Goal: Task Accomplishment & Management: Manage account settings

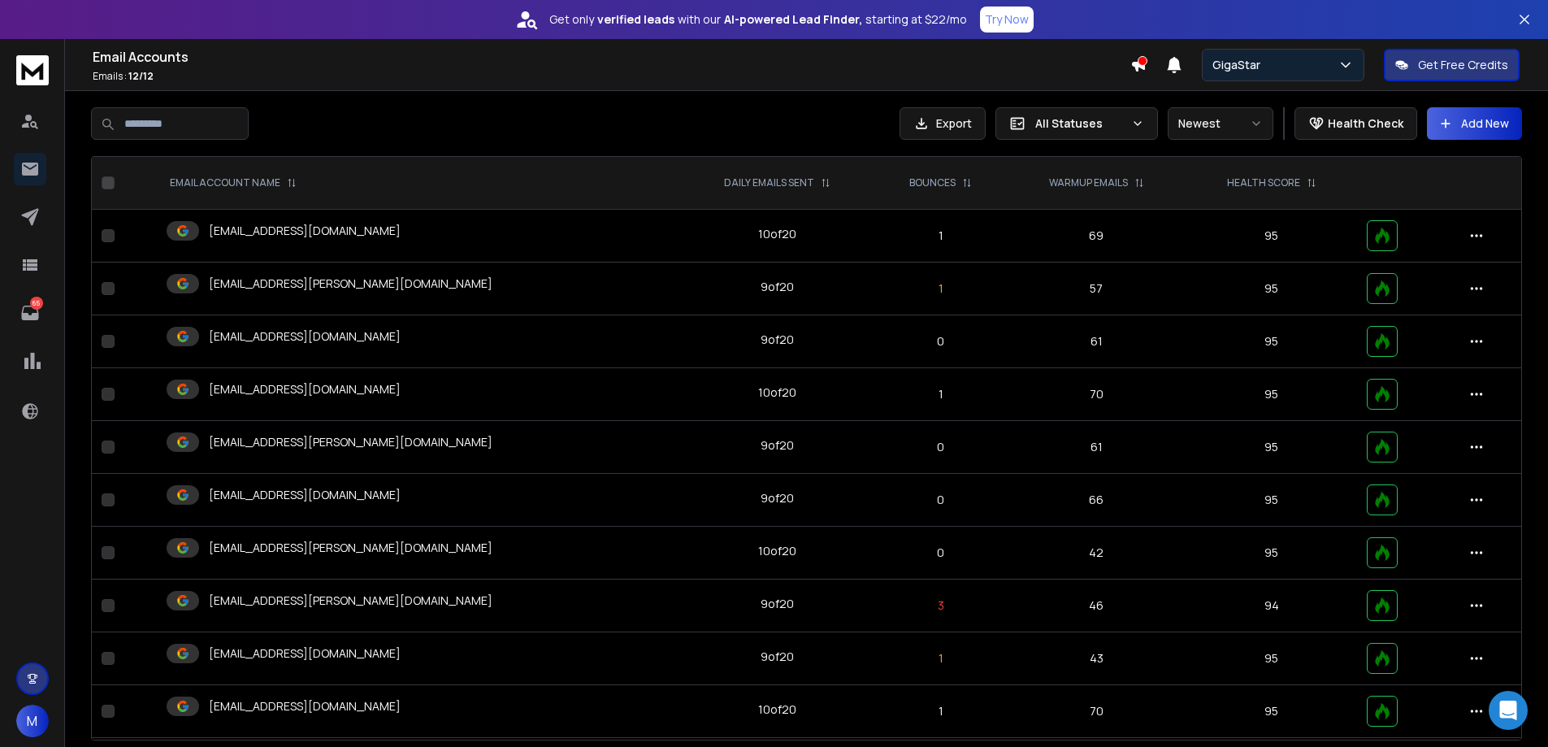
drag, startPoint x: 1235, startPoint y: 72, endPoint x: 1257, endPoint y: 84, distance: 24.7
click at [1236, 72] on p "GigaStar" at bounding box center [1240, 65] width 54 height 16
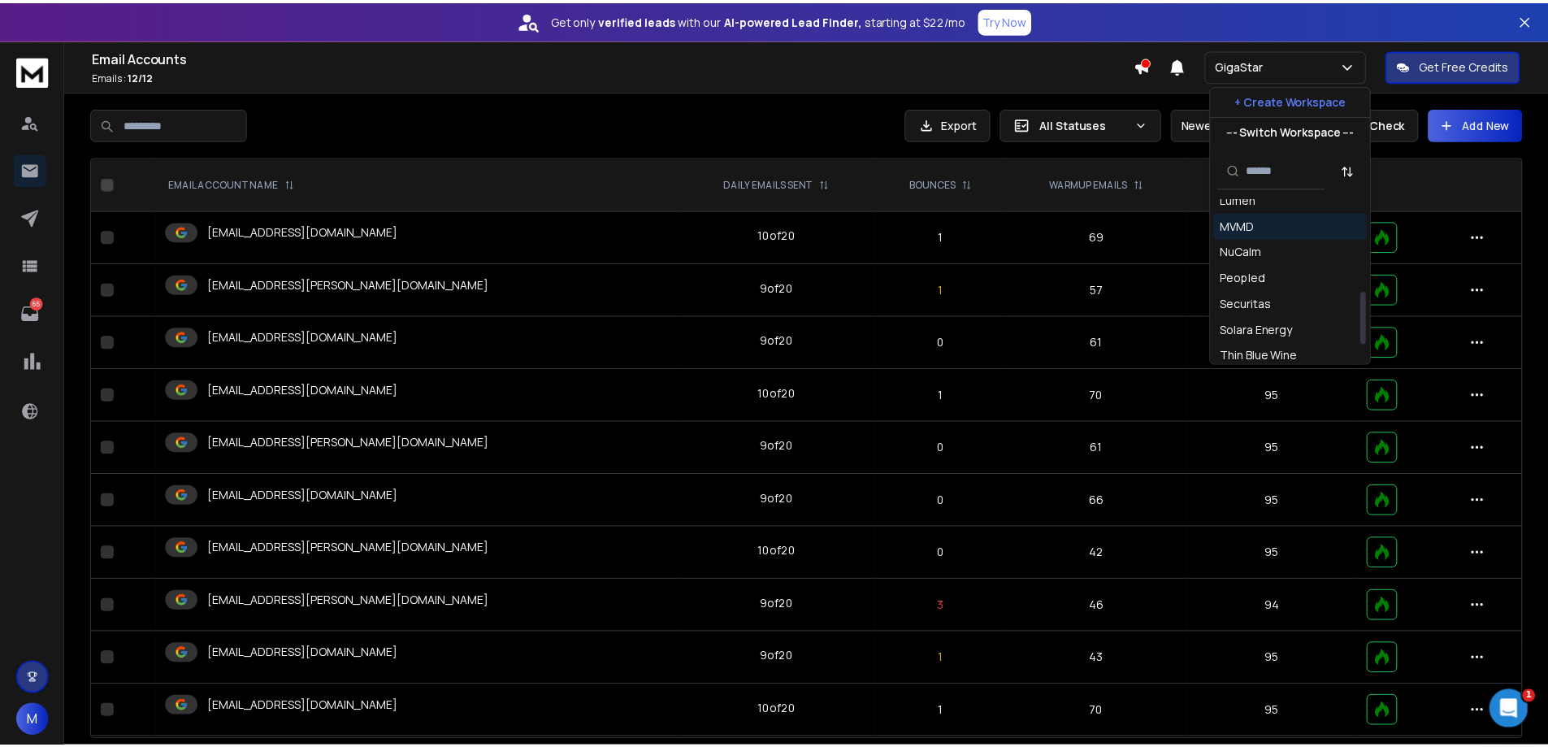
scroll to position [325, 0]
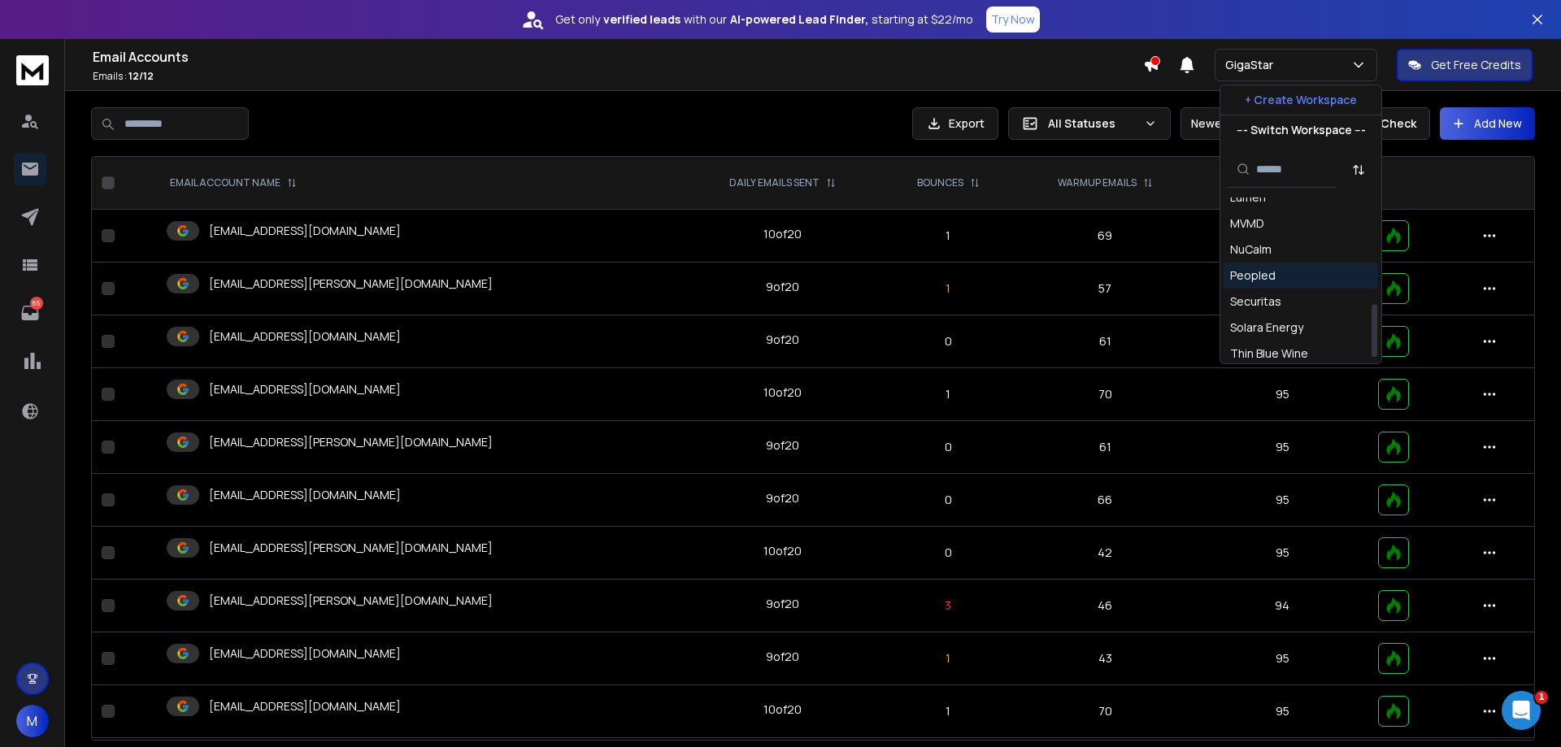
click at [1292, 280] on div "Peopled" at bounding box center [1300, 276] width 154 height 26
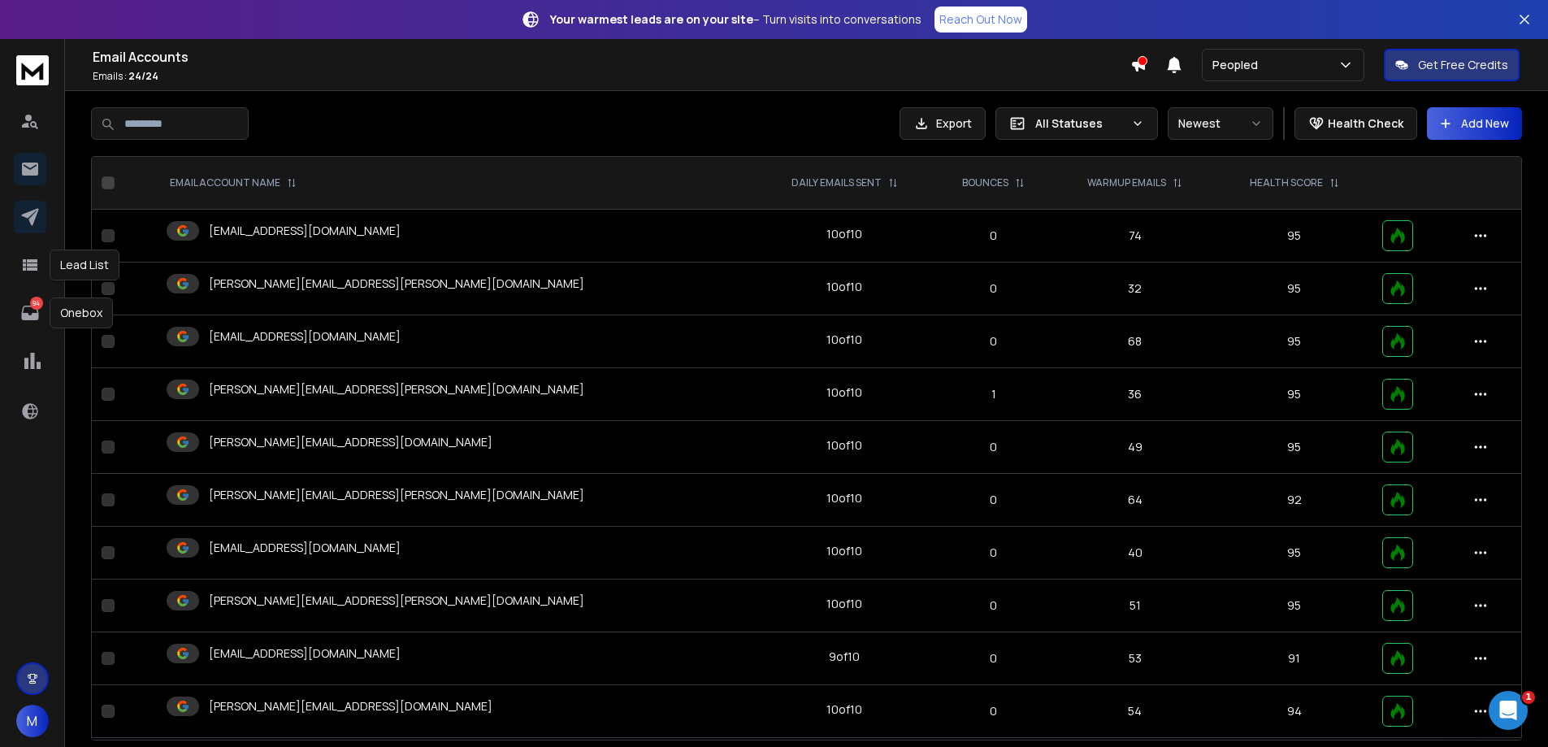
click at [33, 227] on link at bounding box center [30, 217] width 33 height 33
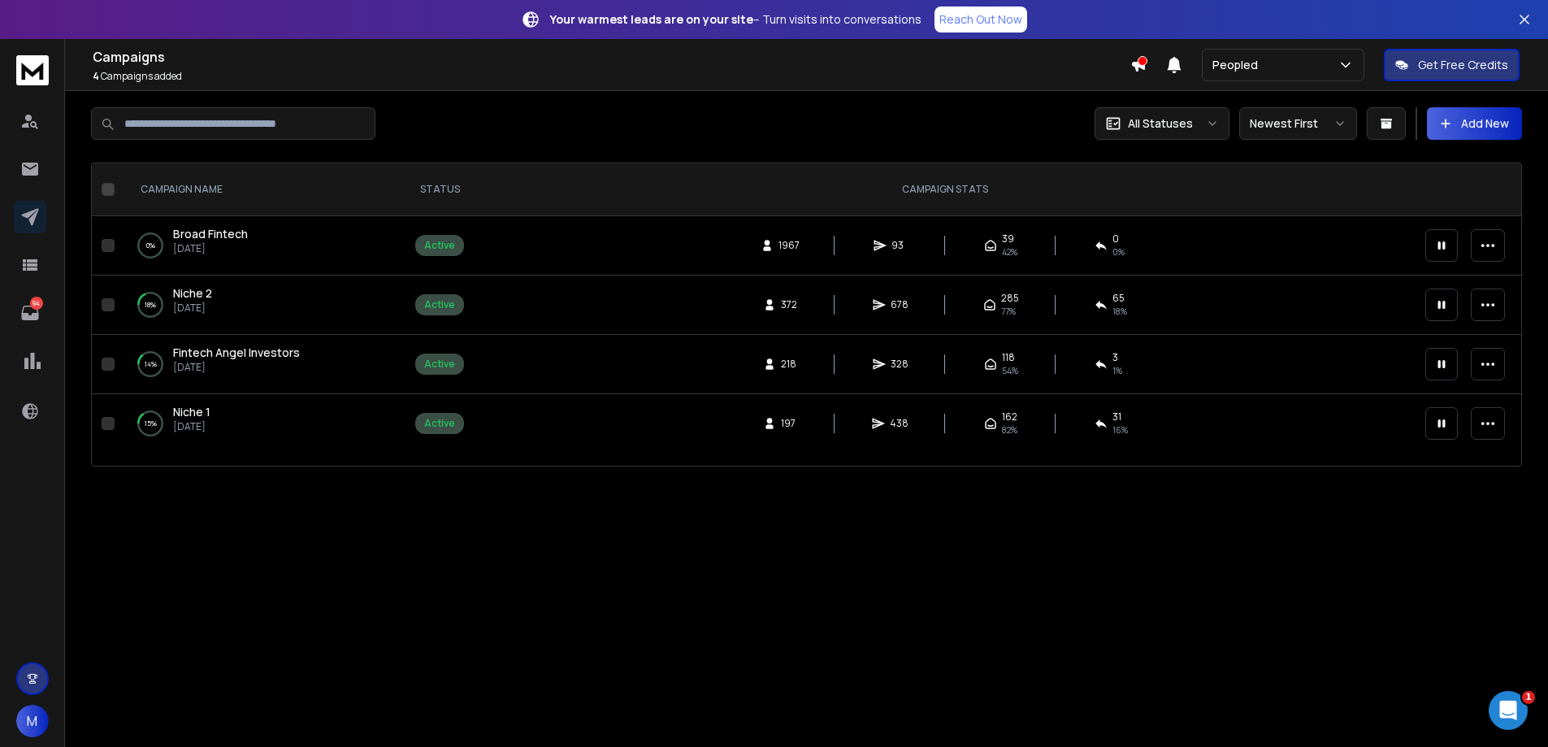
click at [210, 438] on div "Niche 1 [DATE]" at bounding box center [191, 423] width 37 height 39
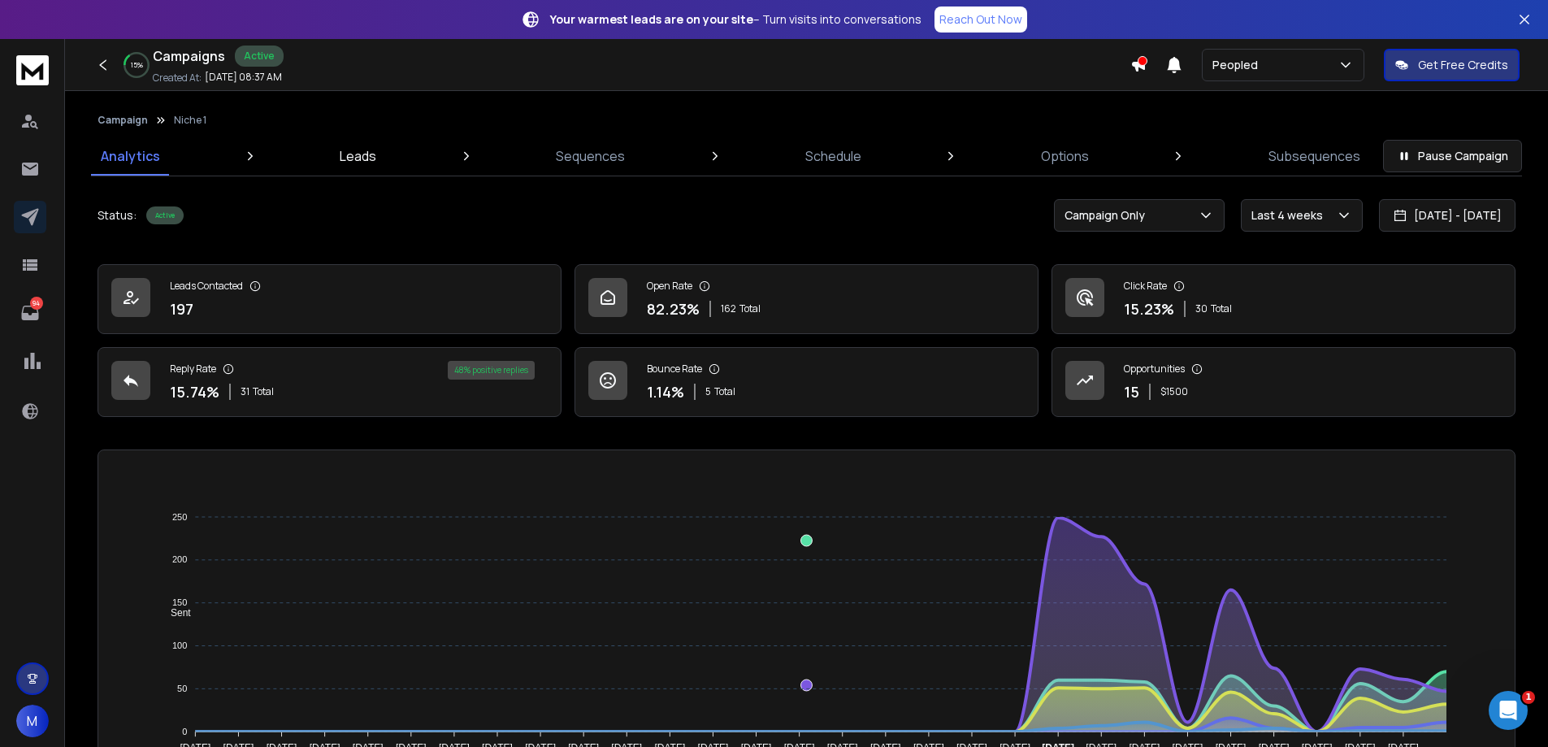
click at [367, 164] on p "Leads" at bounding box center [358, 156] width 37 height 20
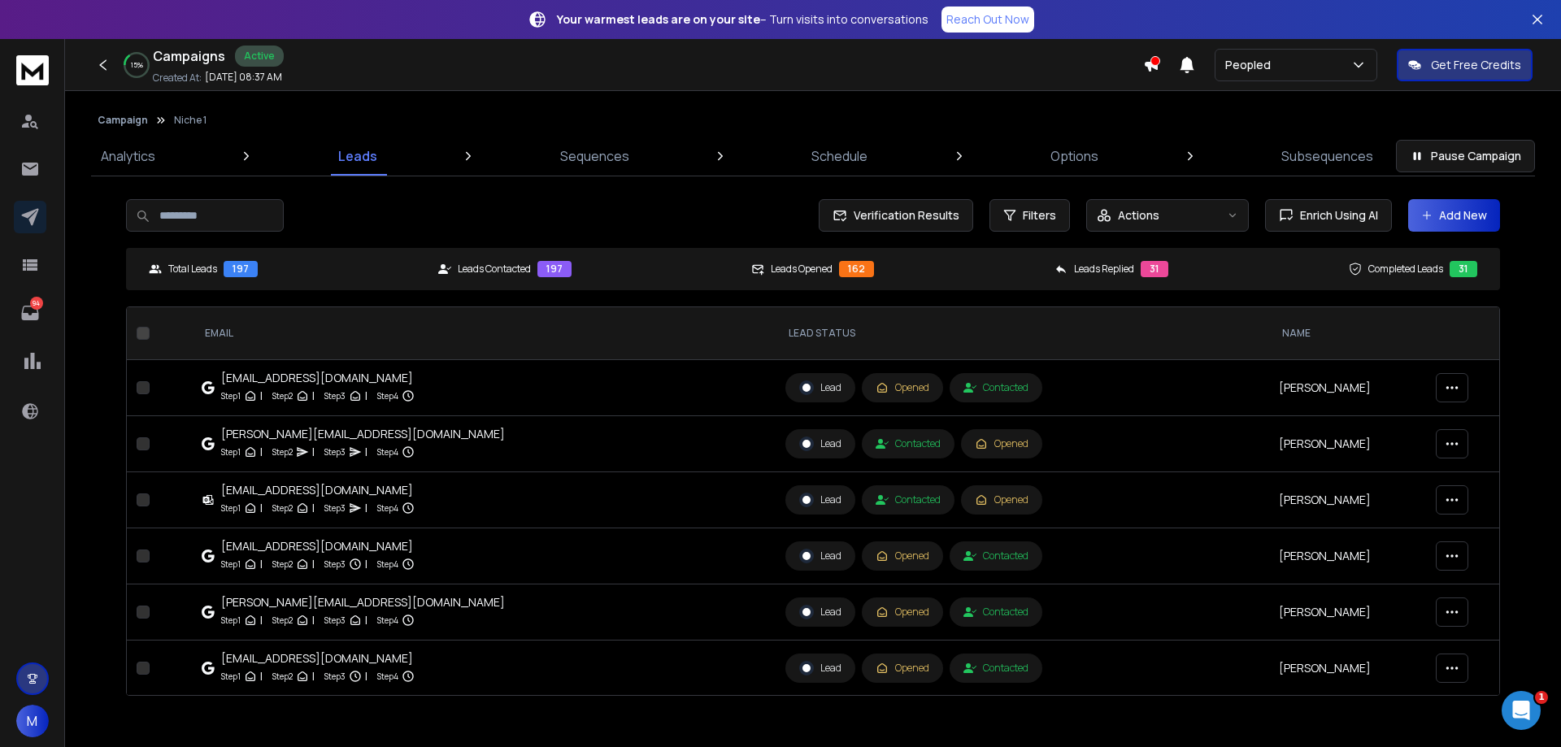
click at [1435, 215] on button "Add New" at bounding box center [1454, 215] width 92 height 33
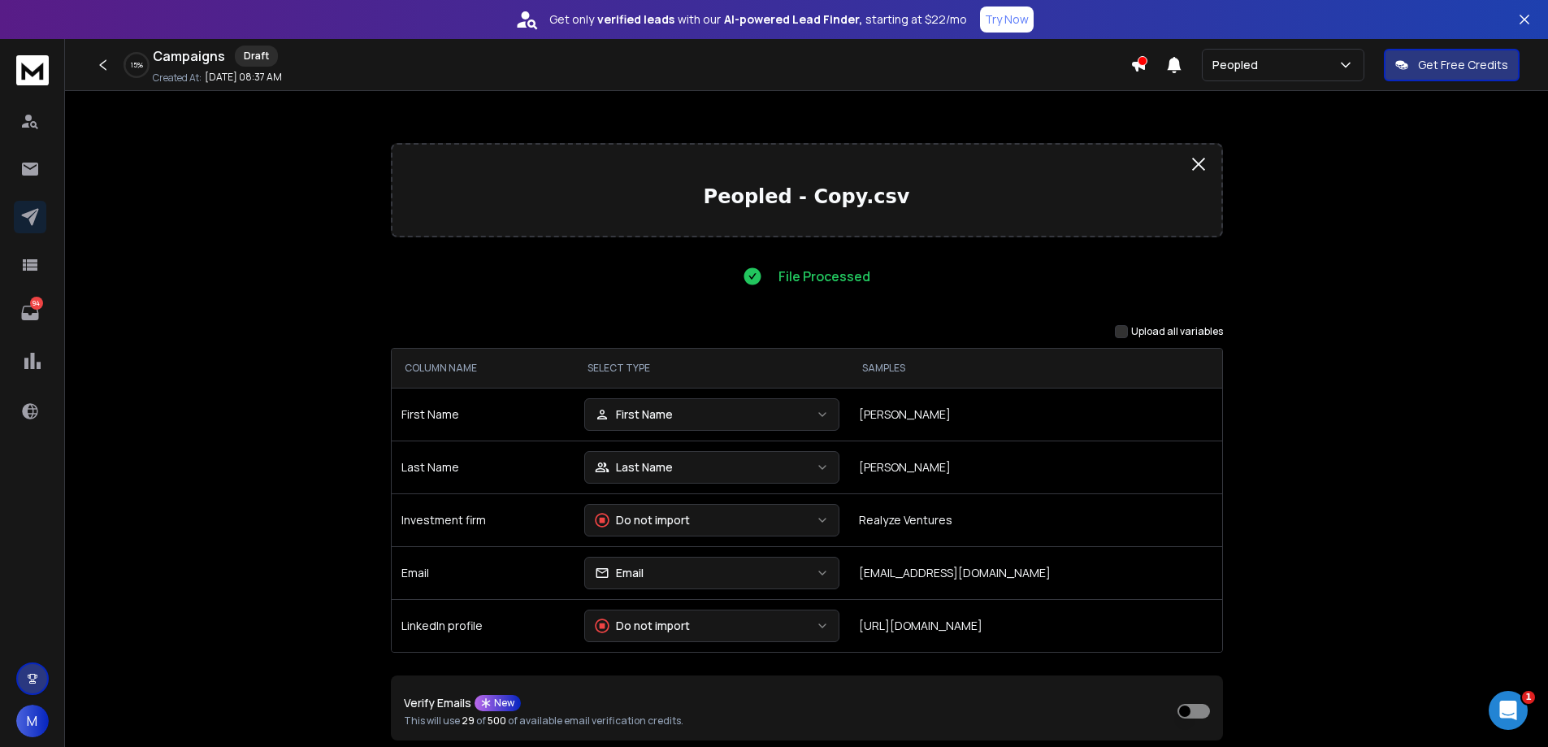
click at [499, 271] on div "Peopled - Copy.csv File Processed Upload all variables COLUMN NAME SELECT TYPE …" at bounding box center [807, 520] width 832 height 755
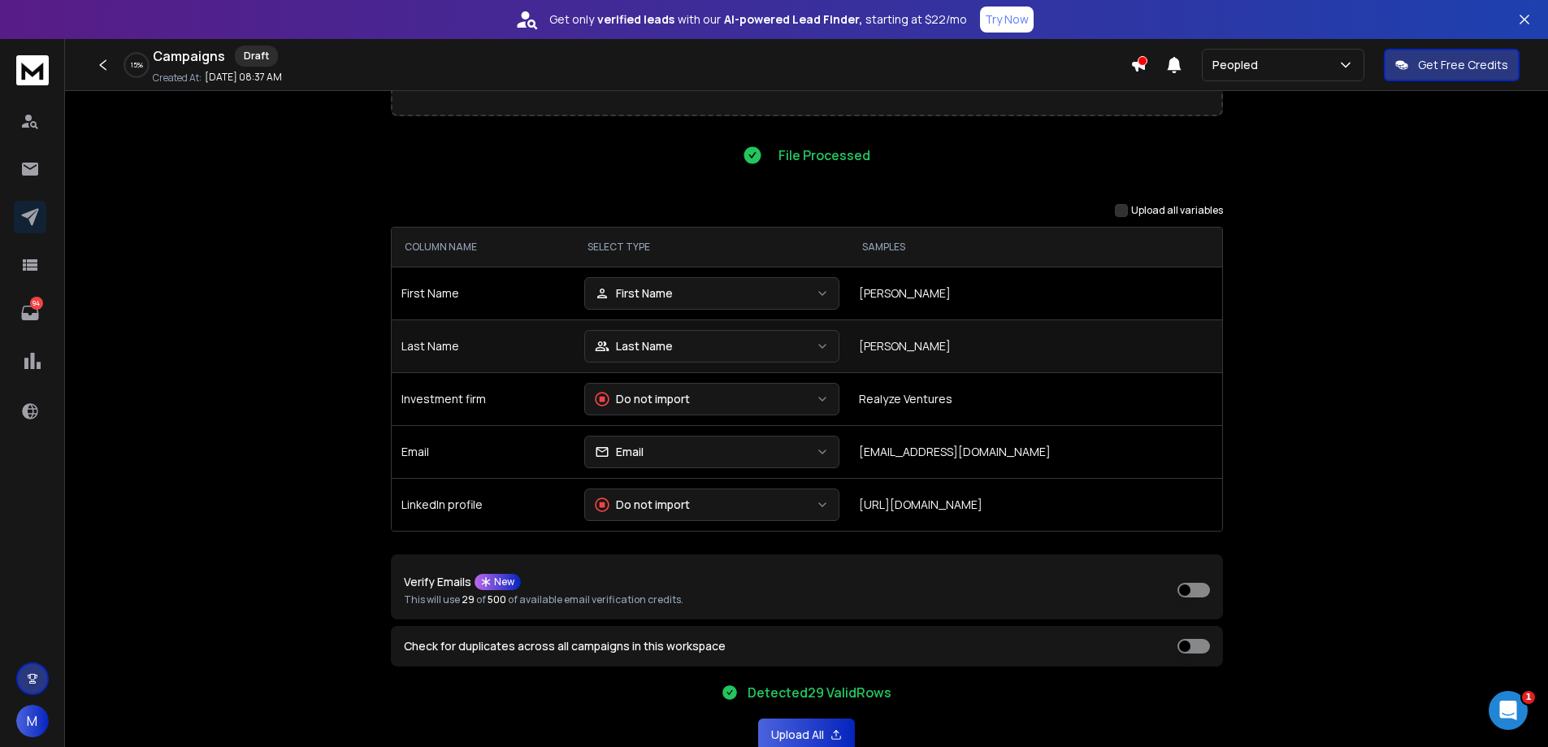
scroll to position [151, 0]
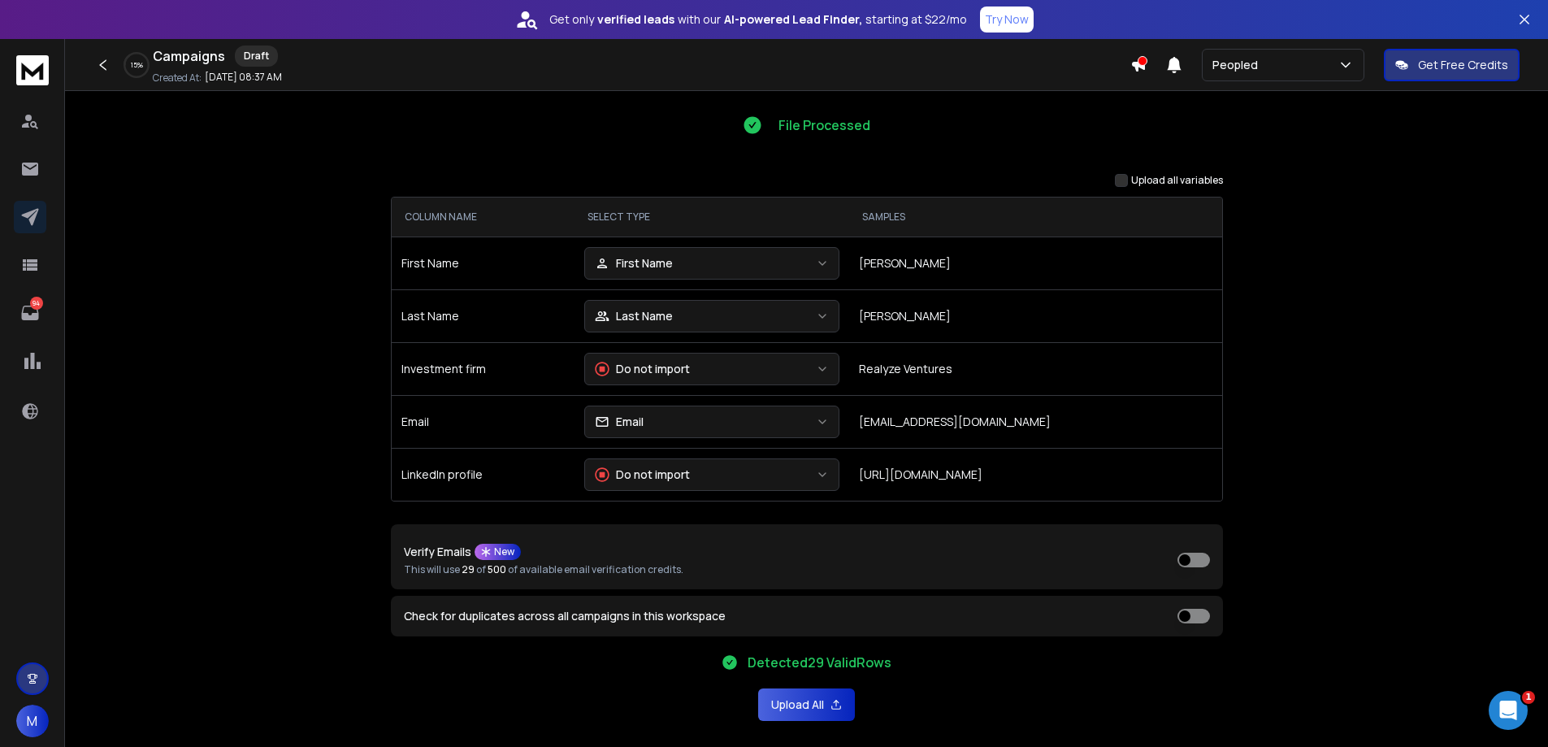
click at [784, 710] on button "Upload All" at bounding box center [806, 704] width 97 height 33
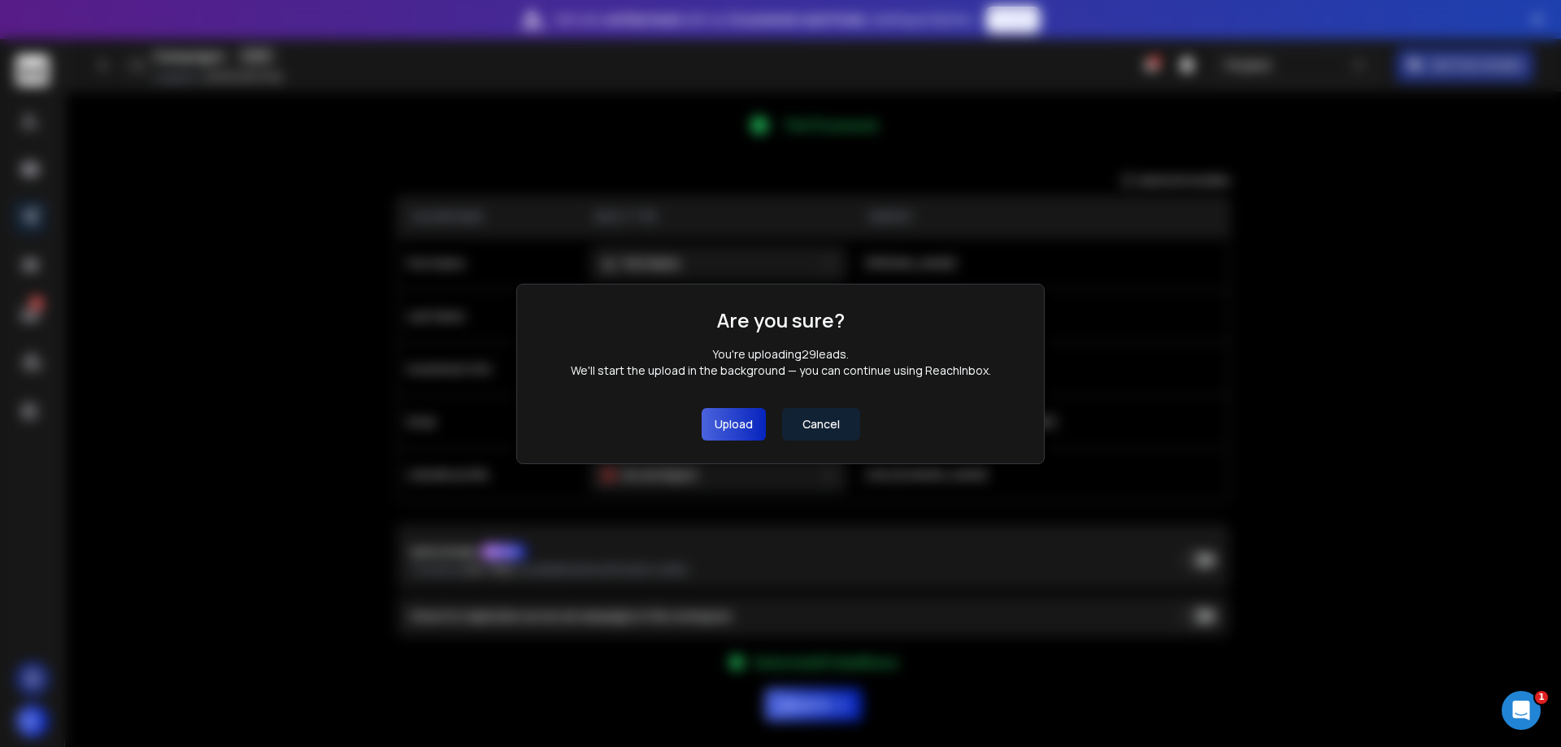
click at [852, 436] on button "Cancel" at bounding box center [821, 424] width 78 height 33
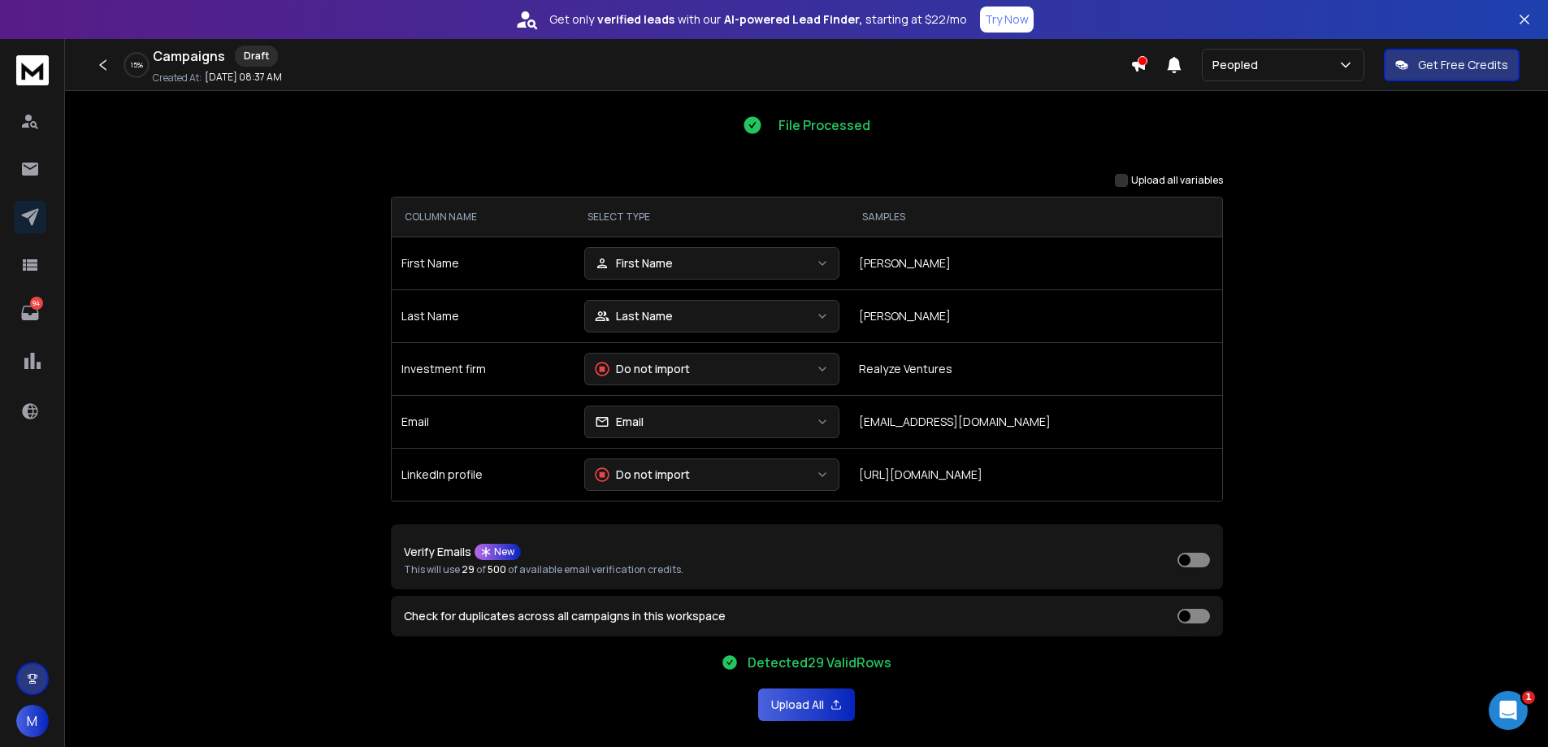
click at [800, 708] on button "Upload All" at bounding box center [806, 704] width 97 height 33
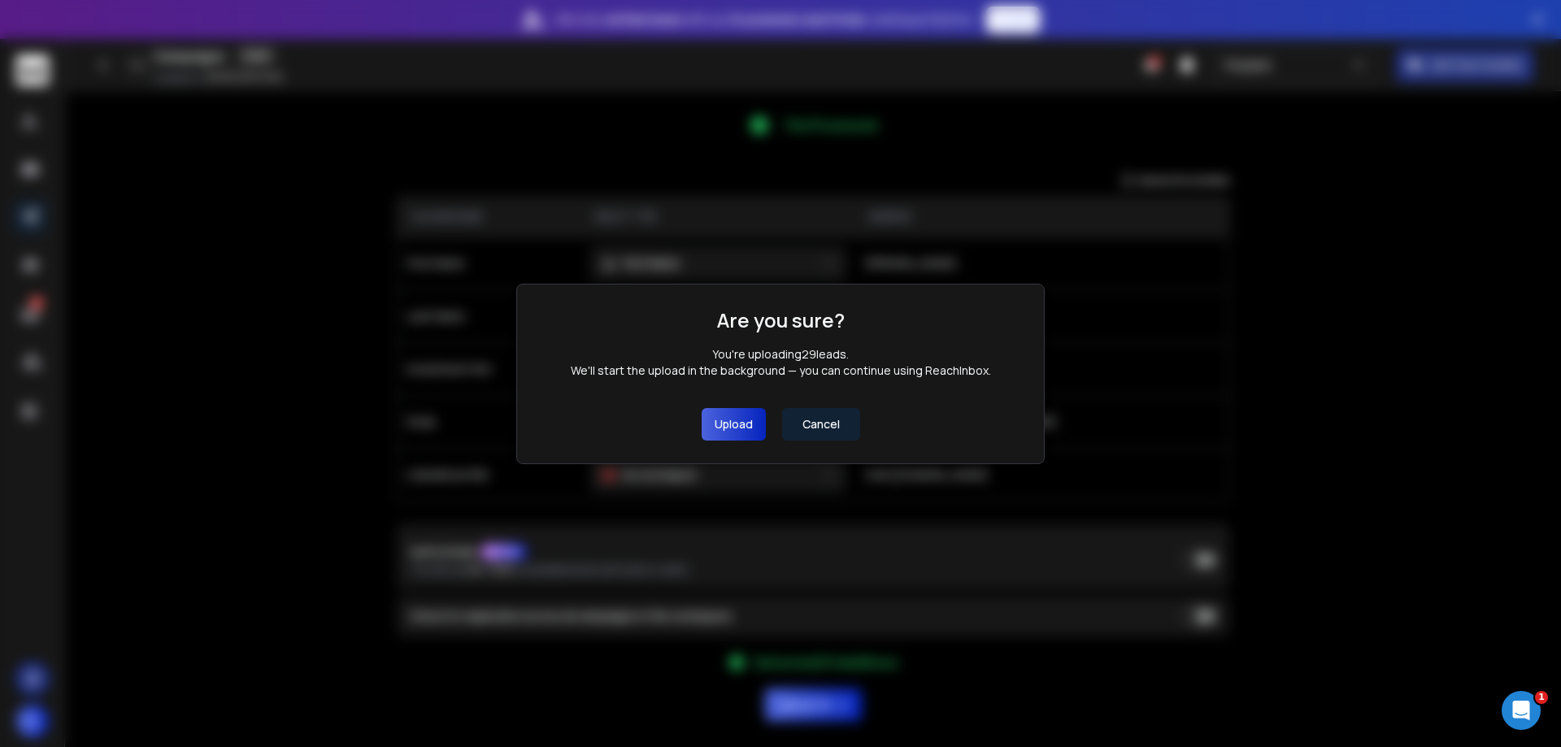
click at [725, 423] on button "Upload" at bounding box center [733, 424] width 64 height 33
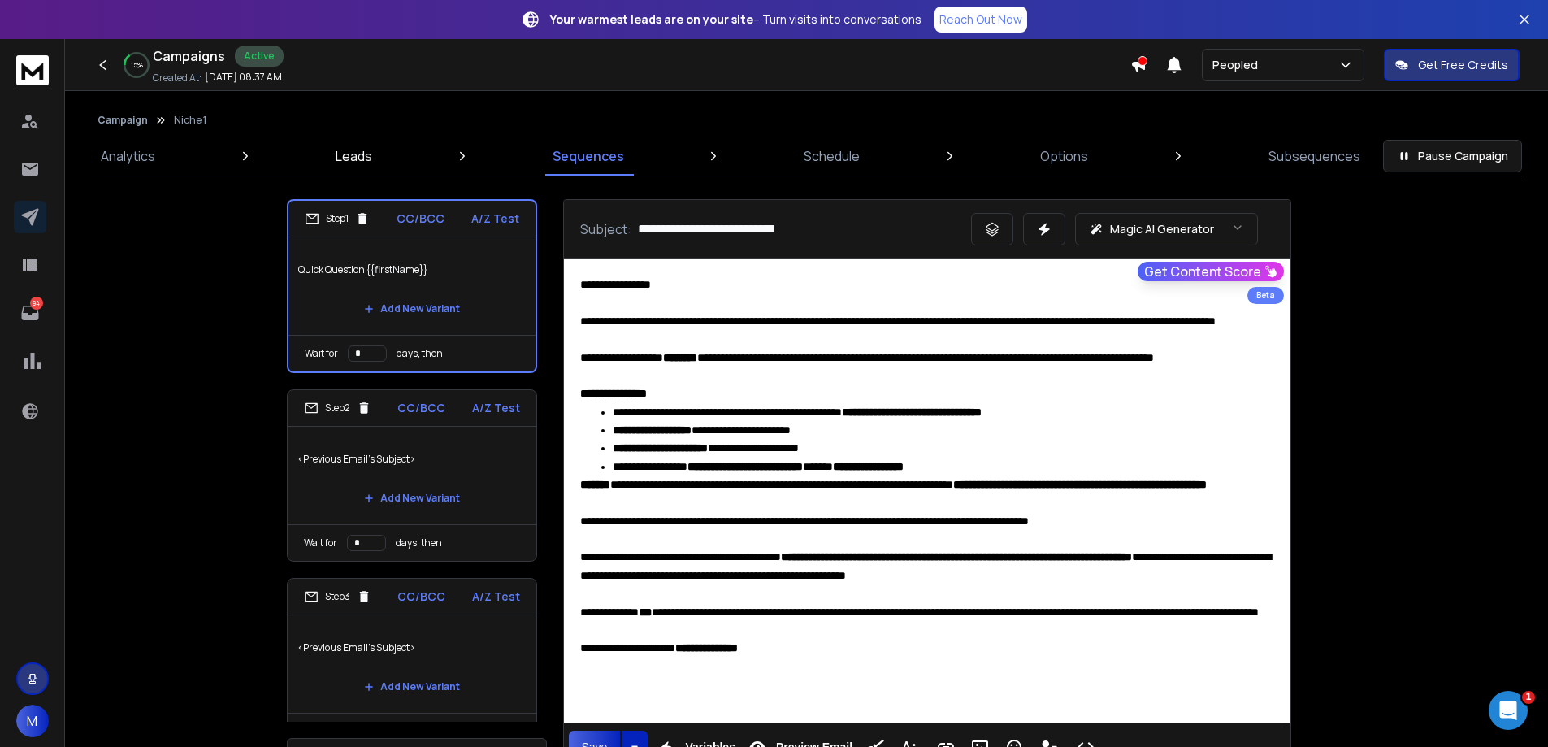
click at [338, 165] on p "Leads" at bounding box center [354, 156] width 37 height 20
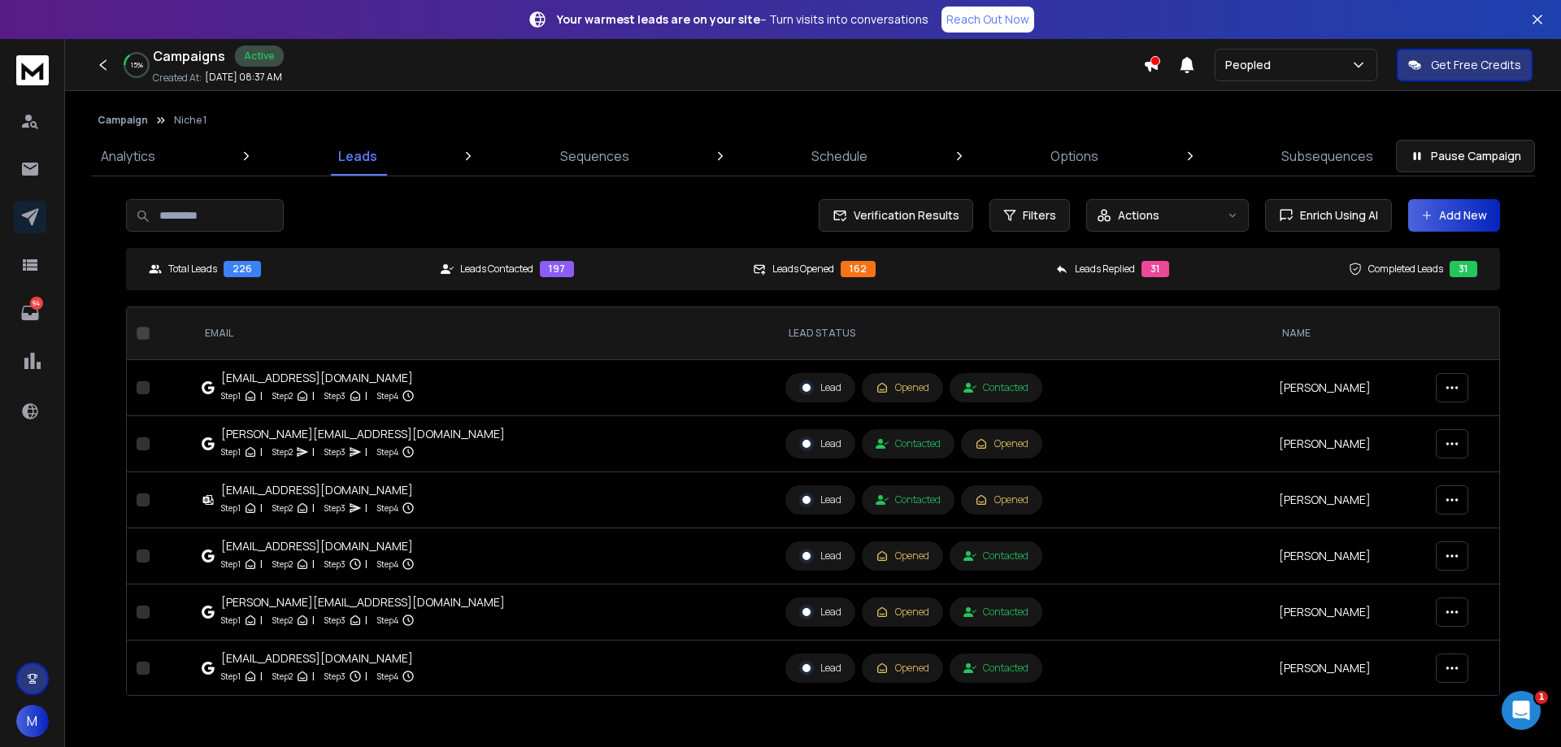
click at [168, 155] on div "Analytics Leads Sequences Schedule Options Subsequences" at bounding box center [736, 156] width 1291 height 39
click at [159, 158] on link "Analytics" at bounding box center [128, 156] width 74 height 39
